Goal: Task Accomplishment & Management: Manage account settings

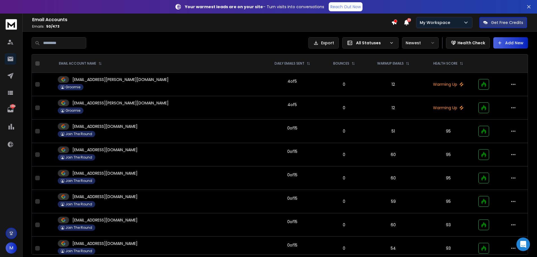
click at [444, 25] on button "My Workspace" at bounding box center [444, 22] width 56 height 11
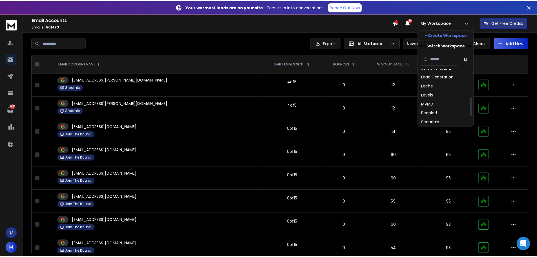
scroll to position [59, 0]
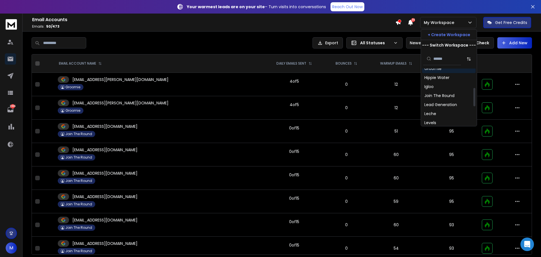
click at [441, 72] on div "Groomie" at bounding box center [449, 68] width 54 height 9
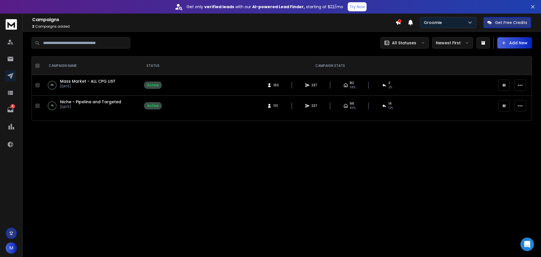
click at [455, 23] on div "Groomie" at bounding box center [448, 23] width 49 height 6
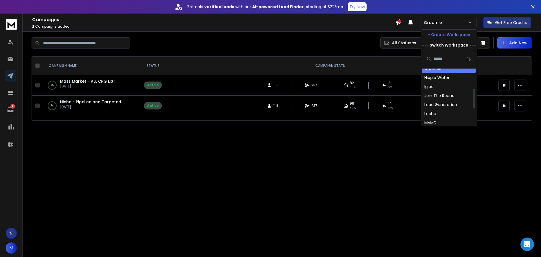
scroll to position [65, 0]
drag, startPoint x: 474, startPoint y: 90, endPoint x: 474, endPoint y: 103, distance: 12.7
click at [474, 103] on div at bounding box center [474, 100] width 2 height 19
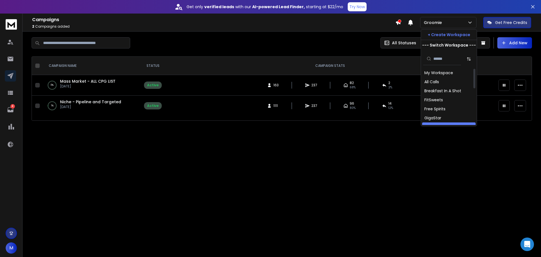
scroll to position [0, 0]
drag, startPoint x: 474, startPoint y: 102, endPoint x: 475, endPoint y: 74, distance: 28.5
click at [475, 74] on div at bounding box center [474, 78] width 2 height 19
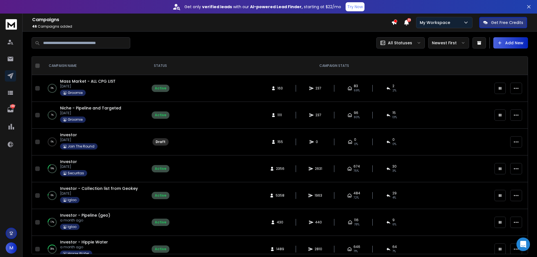
click at [451, 24] on p "My Workspace" at bounding box center [435, 23] width 33 height 6
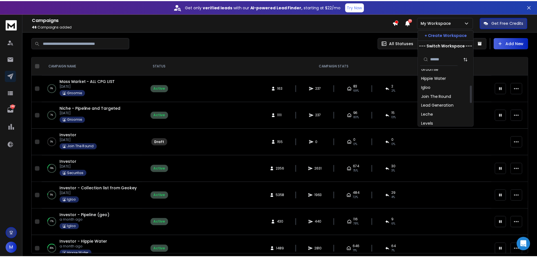
scroll to position [63, 0]
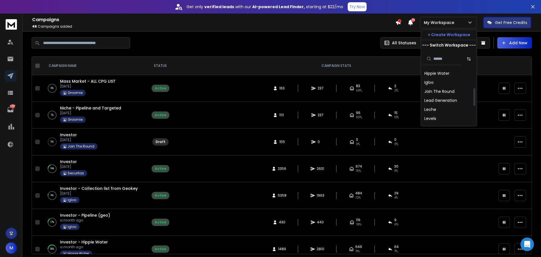
drag, startPoint x: 474, startPoint y: 79, endPoint x: 475, endPoint y: 99, distance: 19.4
click at [475, 99] on div at bounding box center [474, 96] width 2 height 17
click at [450, 119] on div "Levels" at bounding box center [449, 118] width 54 height 9
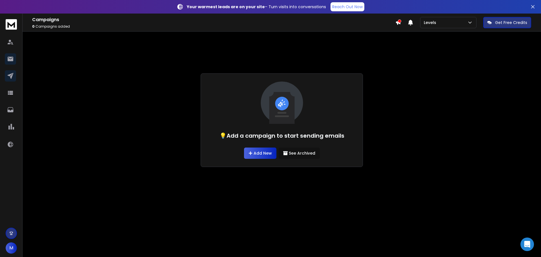
click at [11, 57] on icon at bounding box center [11, 59] width 6 height 5
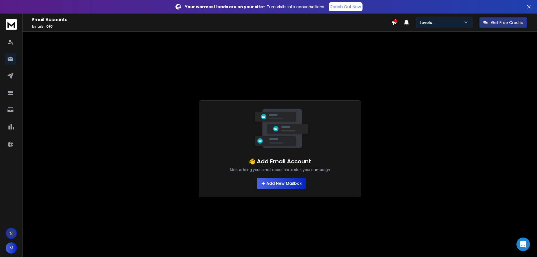
click at [434, 26] on button "Levels" at bounding box center [444, 22] width 56 height 11
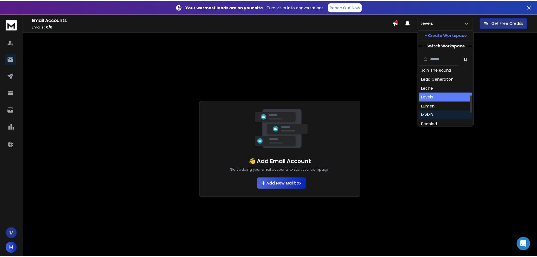
scroll to position [113, 0]
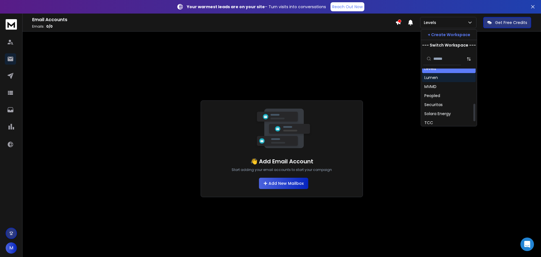
click at [449, 78] on div "Lumen" at bounding box center [449, 77] width 54 height 9
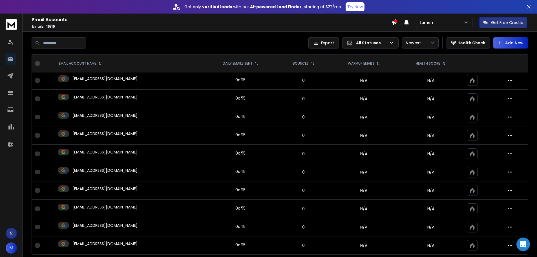
scroll to position [97, 0]
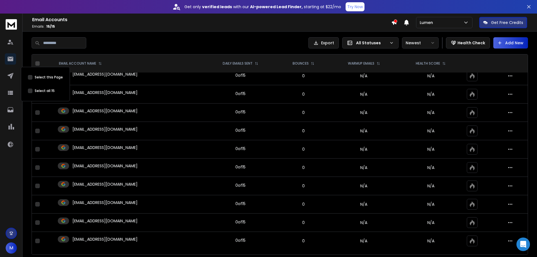
click at [36, 61] on button "Select this Page" at bounding box center [37, 63] width 5 height 5
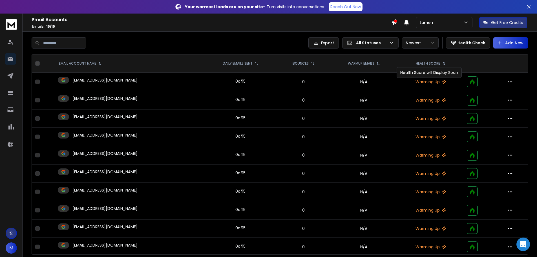
click at [398, 83] on td "Warming Up" at bounding box center [430, 82] width 65 height 18
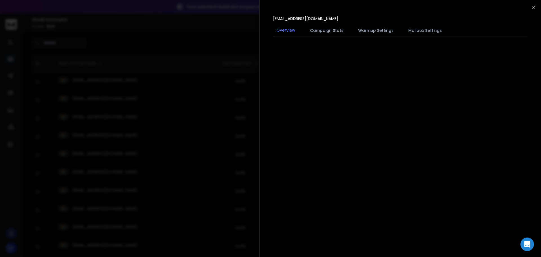
click at [415, 27] on button "Mailbox Settings" at bounding box center [425, 30] width 40 height 12
click at [376, 29] on button "Warmup Settings" at bounding box center [376, 30] width 42 height 12
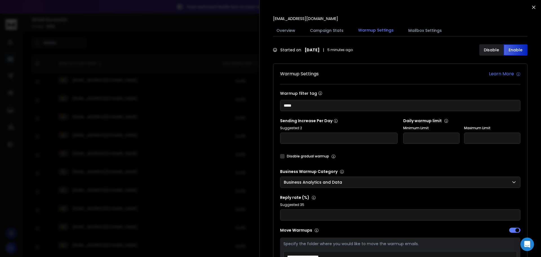
click at [533, 7] on icon "button" at bounding box center [534, 8] width 6 height 6
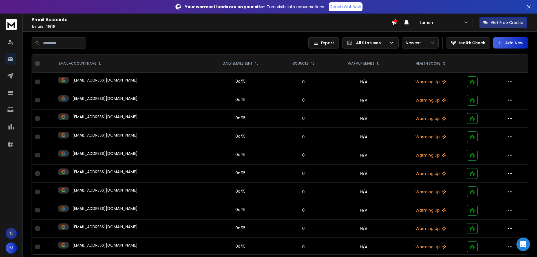
click at [329, 100] on td "0" at bounding box center [304, 100] width 52 height 18
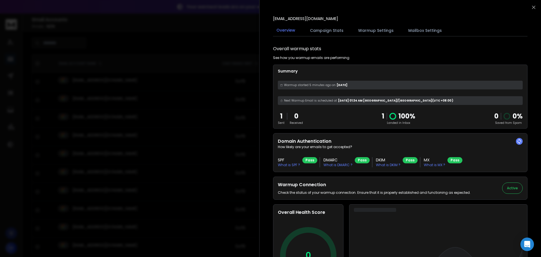
click at [384, 28] on button "Warmup Settings" at bounding box center [376, 30] width 42 height 12
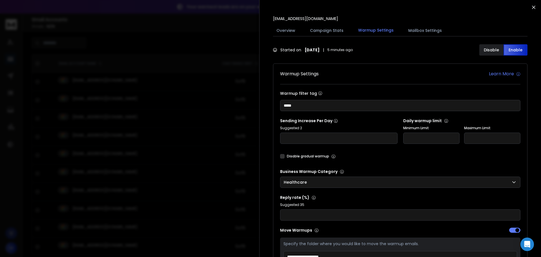
click at [531, 5] on icon "button" at bounding box center [534, 8] width 6 height 6
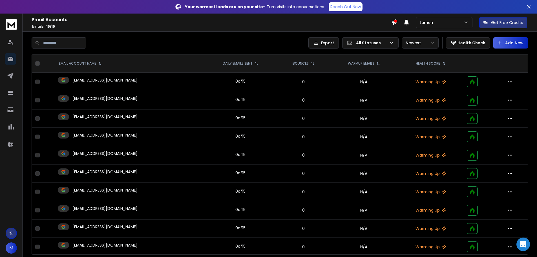
scroll to position [56, 0]
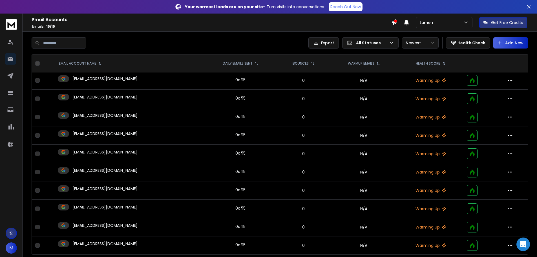
click at [335, 150] on td "N/A" at bounding box center [363, 154] width 69 height 18
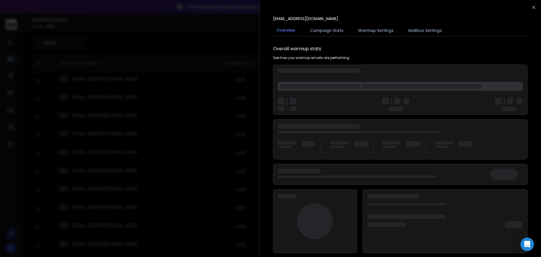
click at [385, 29] on button "Warmup Settings" at bounding box center [376, 30] width 42 height 12
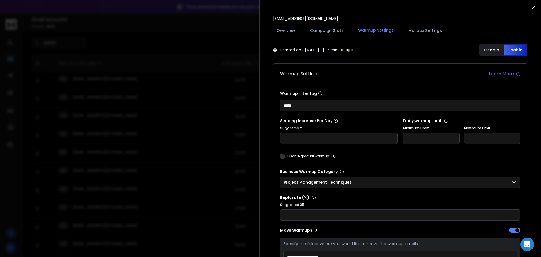
click at [532, 8] on icon "button" at bounding box center [533, 7] width 3 height 3
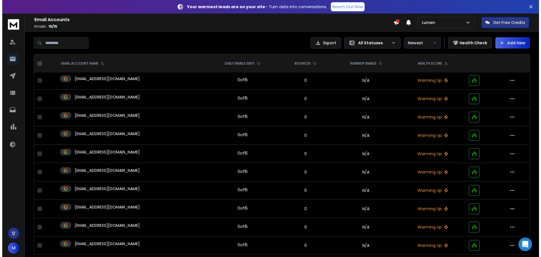
scroll to position [0, 0]
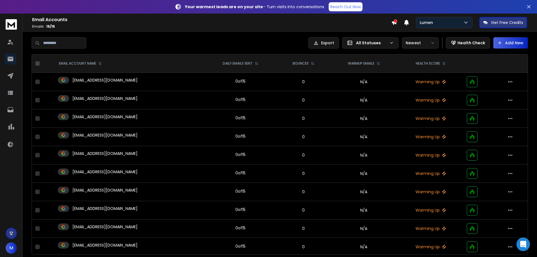
click at [437, 26] on button "Lumen" at bounding box center [444, 22] width 56 height 11
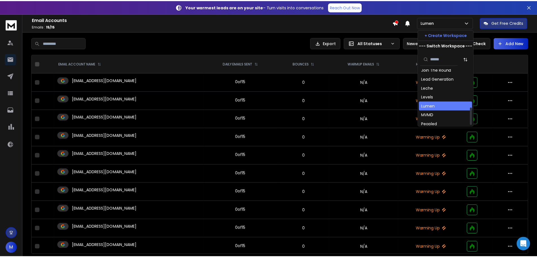
scroll to position [124, 0]
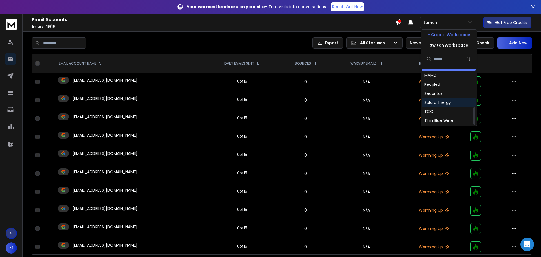
click at [438, 99] on div "Solara Energy" at bounding box center [437, 102] width 26 height 6
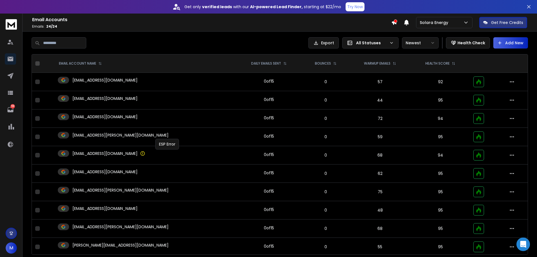
click at [145, 154] on icon at bounding box center [143, 153] width 6 height 6
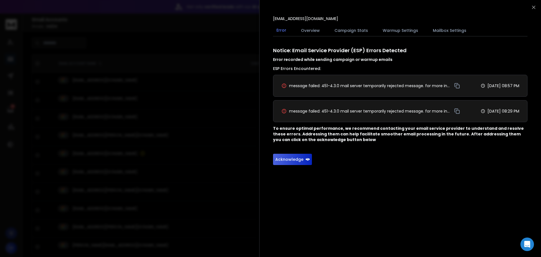
click at [298, 156] on button "Acknowledge" at bounding box center [292, 159] width 39 height 11
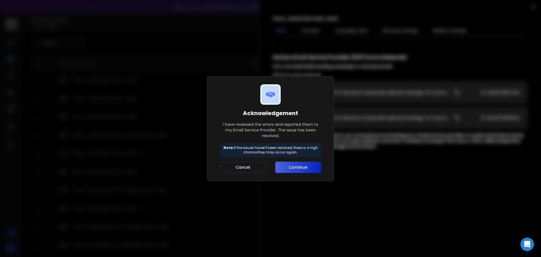
click at [284, 166] on button "Continue" at bounding box center [298, 166] width 46 height 11
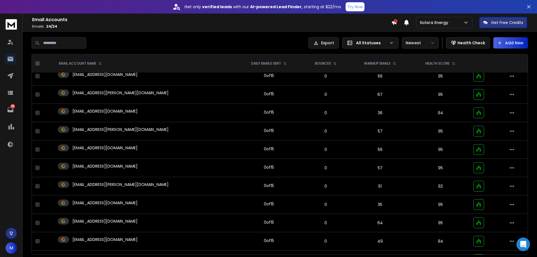
scroll to position [262, 0]
click at [38, 62] on button "Select this Page" at bounding box center [37, 63] width 5 height 5
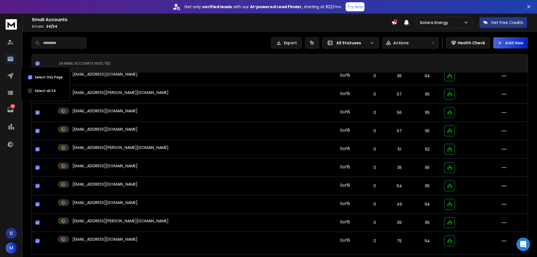
click at [38, 62] on button "Select this Page" at bounding box center [37, 63] width 5 height 5
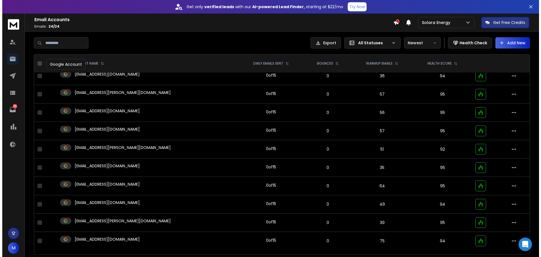
scroll to position [206, 0]
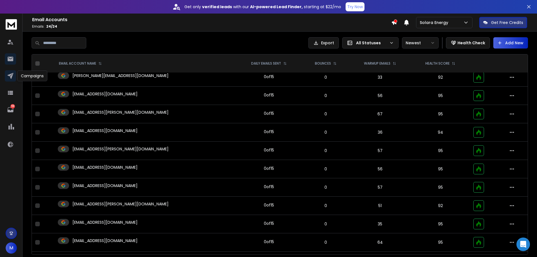
click at [10, 74] on icon at bounding box center [10, 76] width 6 height 6
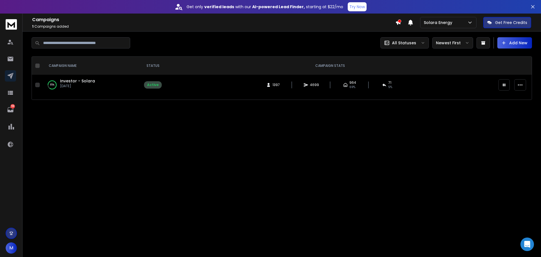
click at [188, 89] on div "1397 4699 964 69 % 71 5 %" at bounding box center [329, 84] width 323 height 9
click at [80, 90] on div "Investor - Solara 2 months ago" at bounding box center [77, 85] width 35 height 14
click at [252, 88] on div "1397 4699 964 69 % 71 5 %" at bounding box center [329, 84] width 323 height 9
click at [521, 85] on icon "button" at bounding box center [520, 85] width 6 height 6
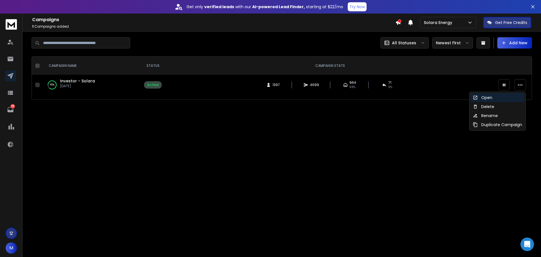
click at [499, 99] on div "Open" at bounding box center [497, 97] width 54 height 9
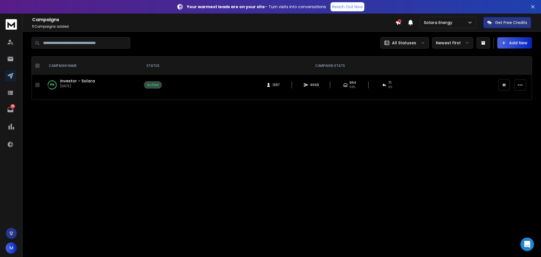
click at [241, 92] on td "1397 4699 964 69 % 71 5 %" at bounding box center [330, 85] width 330 height 20
click at [519, 86] on icon "button" at bounding box center [520, 85] width 6 height 6
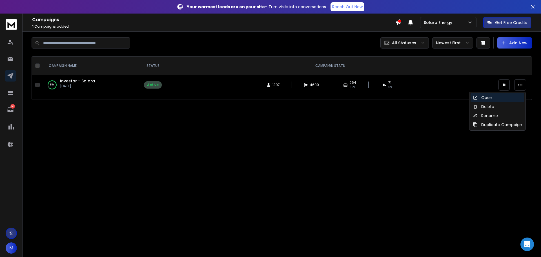
click at [497, 96] on div "Open" at bounding box center [497, 97] width 54 height 9
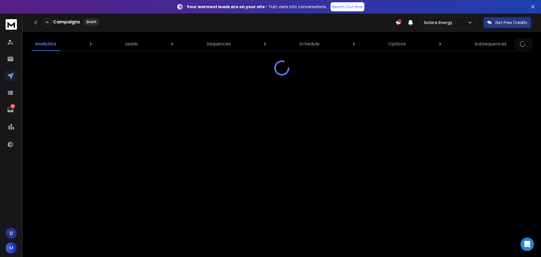
click at [392, 47] on div "Analytics Leads Sequences Schedule Options Subsequences" at bounding box center [282, 44] width 500 height 14
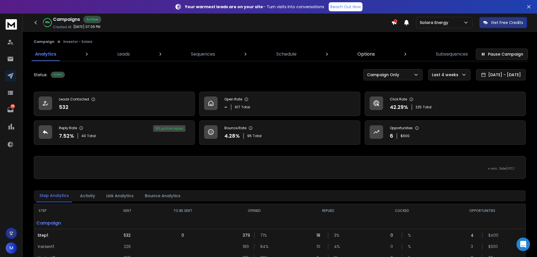
click at [359, 57] on p "Options" at bounding box center [365, 54] width 17 height 7
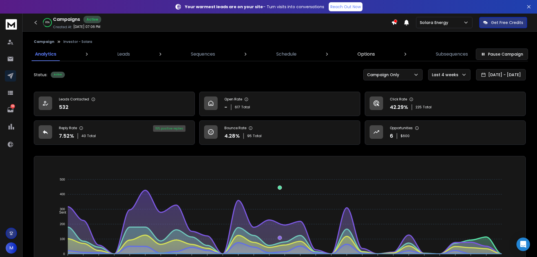
click at [359, 57] on p "Options" at bounding box center [365, 54] width 17 height 7
click at [367, 51] on p "Options" at bounding box center [365, 54] width 17 height 7
click at [362, 52] on p "Options" at bounding box center [365, 54] width 17 height 7
click at [374, 54] on p "Options" at bounding box center [365, 54] width 17 height 7
click at [365, 54] on p "Options" at bounding box center [365, 54] width 17 height 7
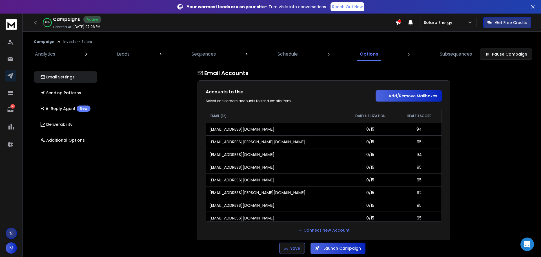
click at [398, 96] on button "Add/Remove Mailboxes" at bounding box center [409, 95] width 66 height 11
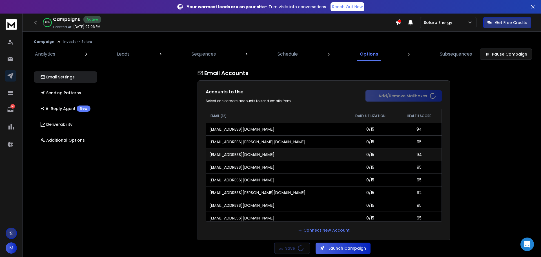
scroll to position [54, 0]
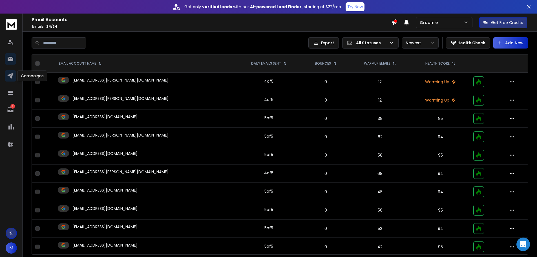
click at [12, 77] on icon at bounding box center [10, 76] width 6 height 6
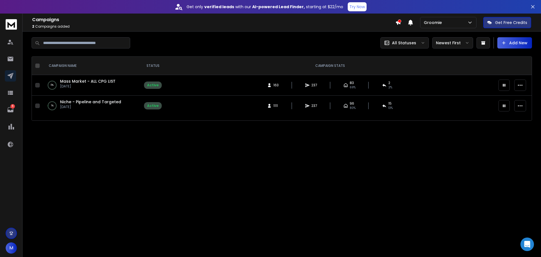
click at [205, 85] on div "163 237 83 69 % 2 2 %" at bounding box center [329, 85] width 323 height 9
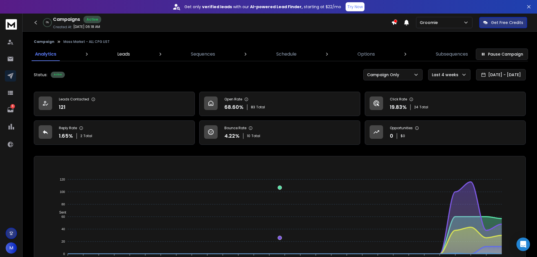
click at [125, 56] on p "Leads" at bounding box center [123, 54] width 13 height 7
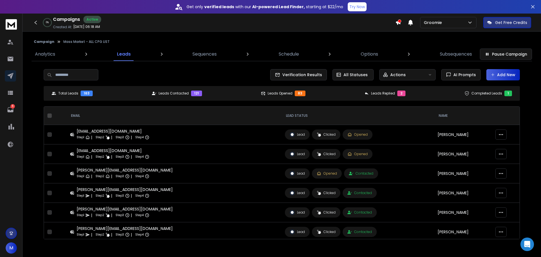
click at [513, 76] on button "Add New" at bounding box center [503, 74] width 34 height 11
click at [502, 74] on button "Add New" at bounding box center [503, 74] width 34 height 11
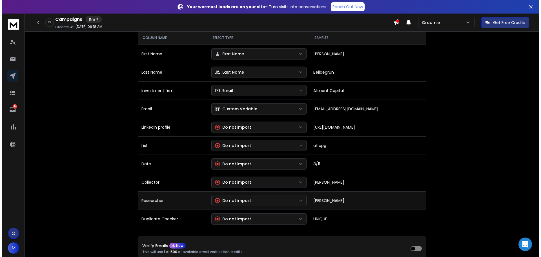
scroll to position [62, 0]
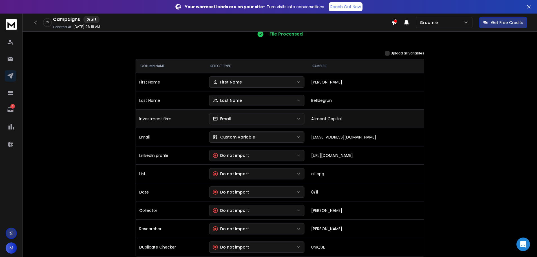
click at [275, 120] on button "Email" at bounding box center [256, 118] width 95 height 11
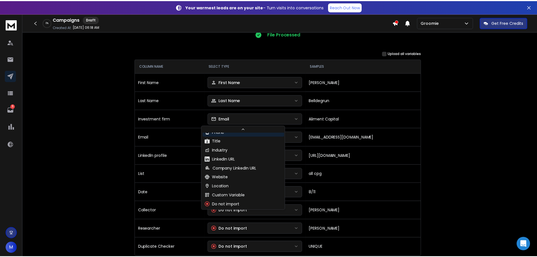
scroll to position [0, 0]
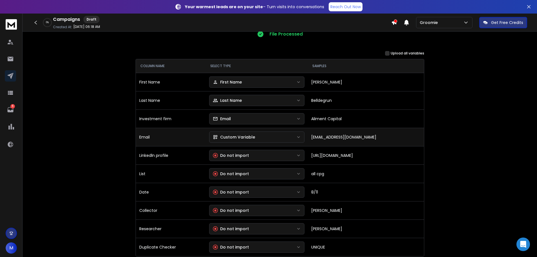
click at [170, 128] on td "Email" at bounding box center [171, 137] width 70 height 18
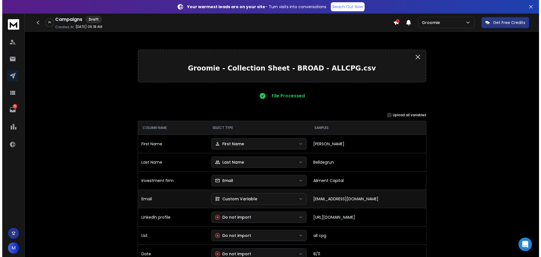
scroll to position [28, 0]
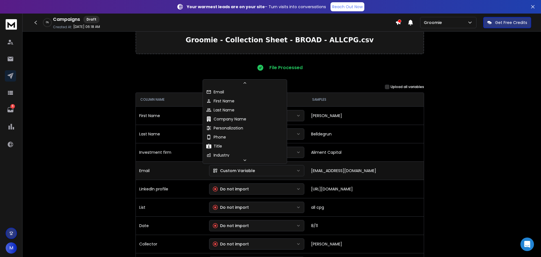
click at [266, 171] on button "Custom Variable" at bounding box center [256, 170] width 95 height 11
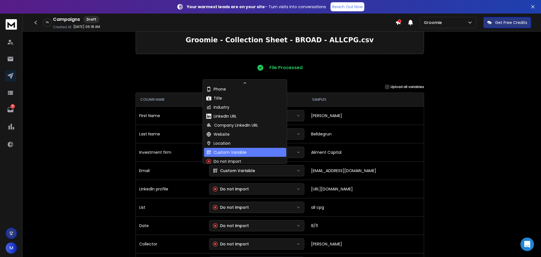
scroll to position [51, 0]
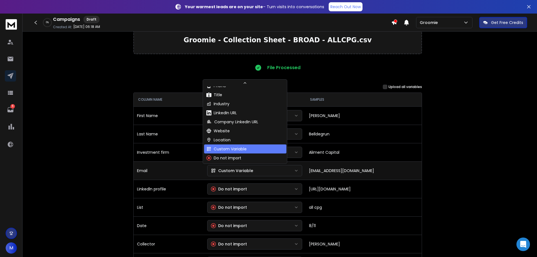
click at [170, 174] on td "Email" at bounding box center [169, 170] width 70 height 18
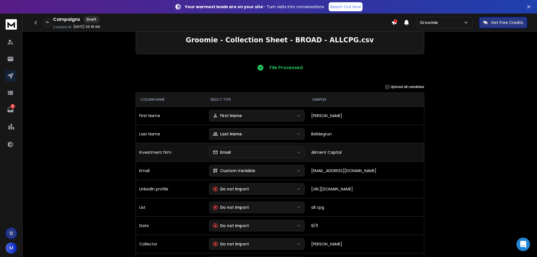
click at [237, 150] on button "Email" at bounding box center [256, 151] width 95 height 11
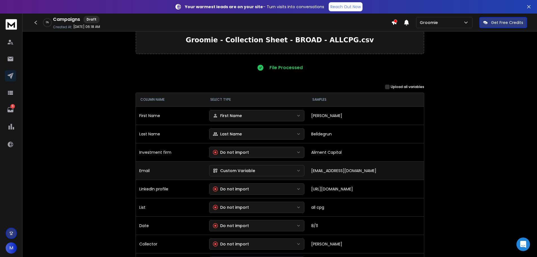
click at [236, 169] on div "Custom Variable" at bounding box center [234, 171] width 42 height 6
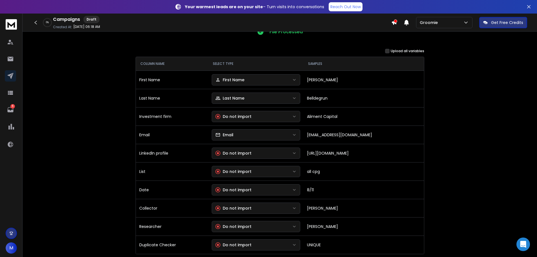
scroll to position [148, 0]
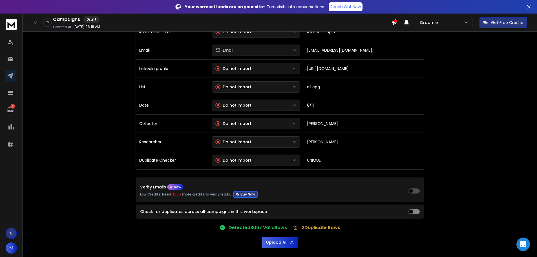
click at [284, 241] on button "Upload All" at bounding box center [279, 241] width 37 height 11
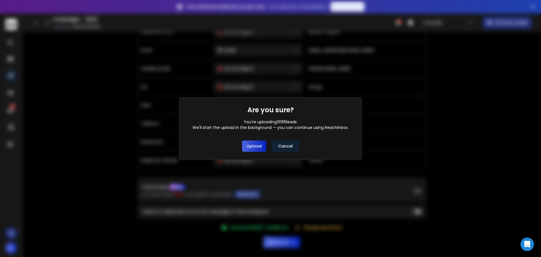
click at [258, 146] on button "Upload" at bounding box center [254, 145] width 24 height 11
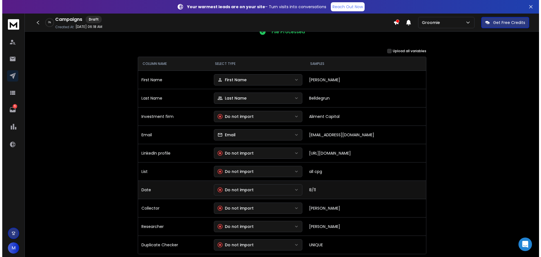
scroll to position [0, 0]
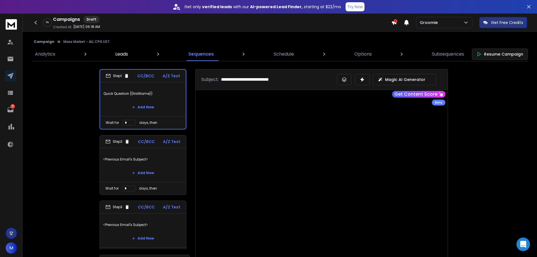
click at [130, 57] on link "Leads" at bounding box center [121, 54] width 19 height 14
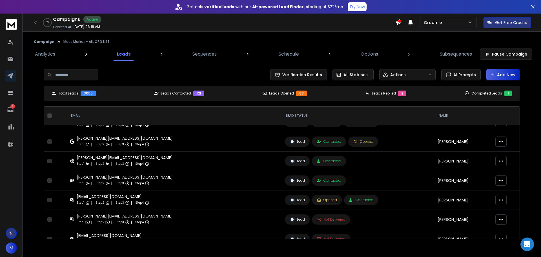
scroll to position [451, 0]
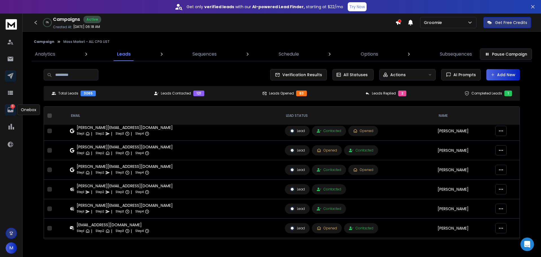
click at [12, 106] on p "5" at bounding box center [12, 106] width 5 height 5
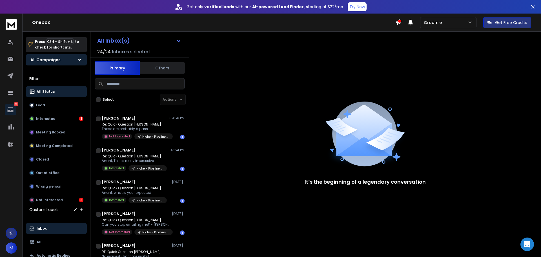
click at [73, 59] on button "All Campaigns" at bounding box center [56, 59] width 61 height 11
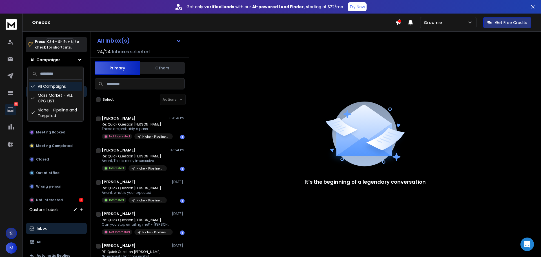
click at [70, 89] on div "All Campaigns" at bounding box center [56, 86] width 54 height 9
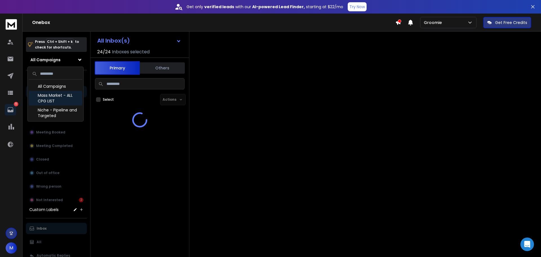
click at [62, 101] on div "Mass Market - ALL CPG LIST" at bounding box center [56, 98] width 54 height 15
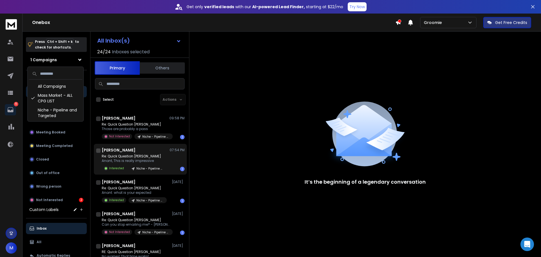
click at [154, 156] on p "Re: Quick Question [PERSON_NAME]" at bounding box center [134, 156] width 65 height 5
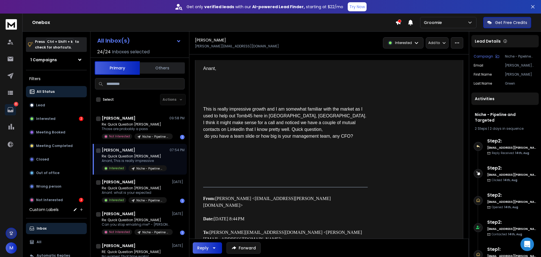
scroll to position [85, 0]
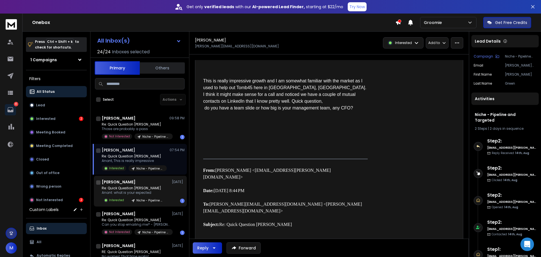
click at [123, 186] on p "Re: Quick Question [PERSON_NAME]" at bounding box center [134, 188] width 65 height 5
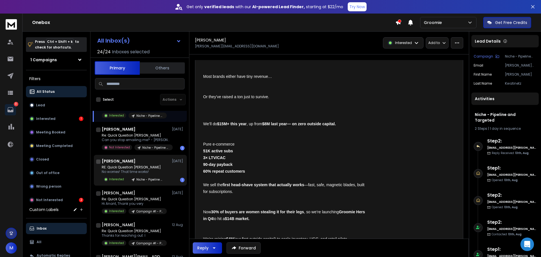
click at [157, 171] on p "No worries! That time works!" at bounding box center [134, 171] width 65 height 5
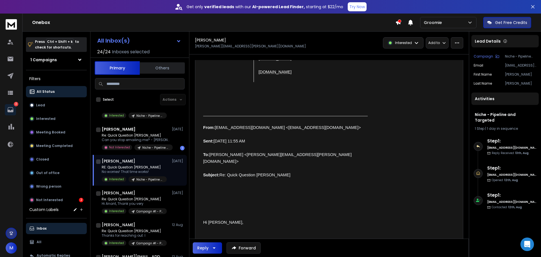
scroll to position [282, 0]
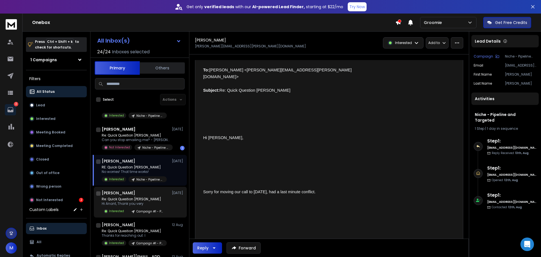
click at [153, 194] on div "[PERSON_NAME] [DATE]" at bounding box center [143, 193] width 83 height 6
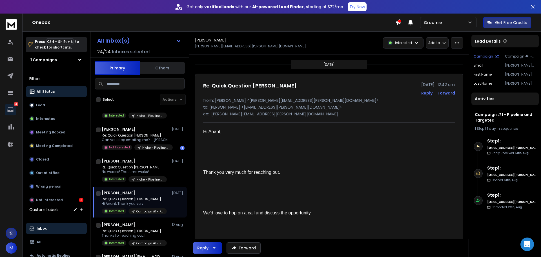
scroll to position [0, 0]
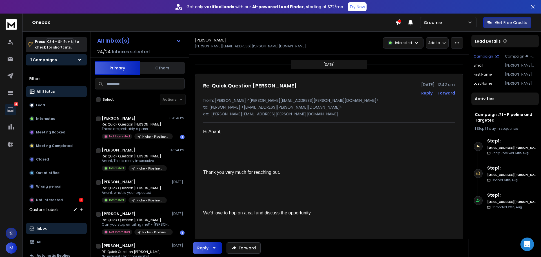
click at [69, 61] on button "1 Campaigns" at bounding box center [56, 59] width 61 height 11
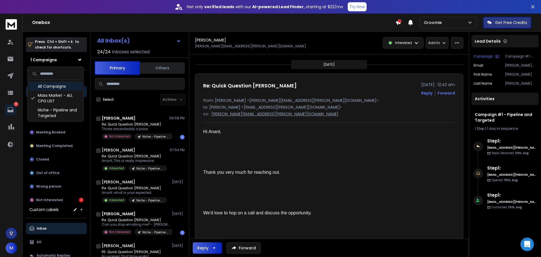
click at [60, 90] on div "All Campaigns" at bounding box center [56, 86] width 54 height 9
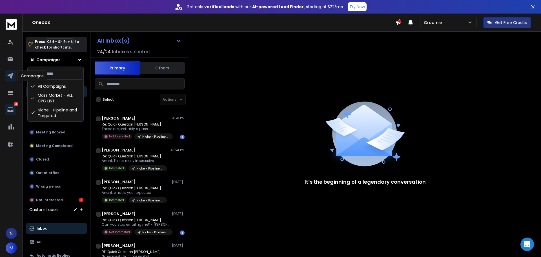
click at [10, 76] on icon at bounding box center [10, 76] width 6 height 6
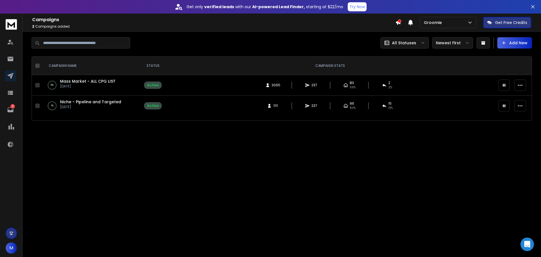
click at [211, 86] on div "3065 237 83 69 % 2 2 %" at bounding box center [329, 85] width 323 height 9
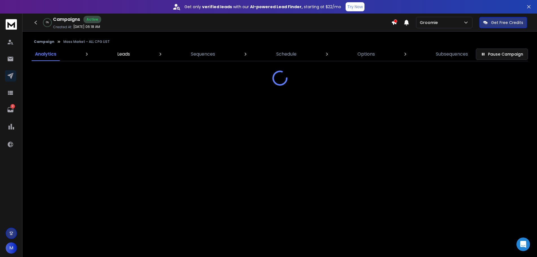
click at [123, 54] on p "Leads" at bounding box center [123, 54] width 13 height 7
